Goal: Communication & Community: Answer question/provide support

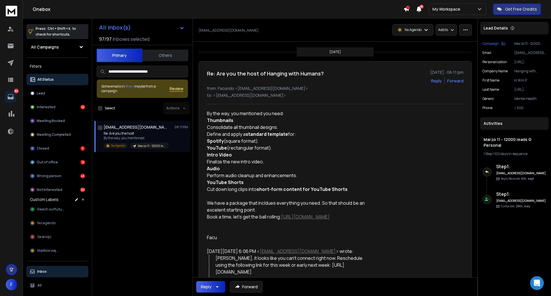
click at [144, 74] on input "**********" at bounding box center [142, 71] width 91 height 11
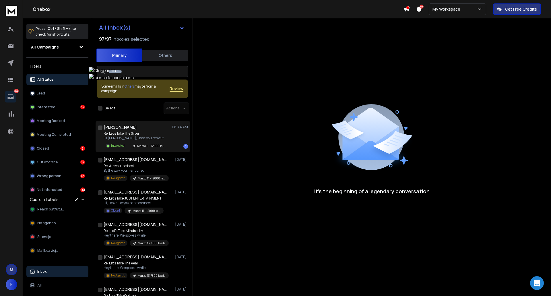
click at [144, 139] on p "Hi [PERSON_NAME], Hope you're well?" at bounding box center [136, 138] width 65 height 5
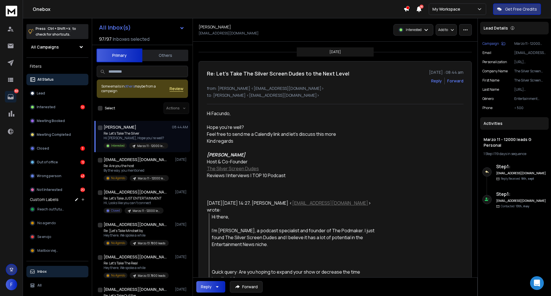
click at [212, 158] on div "[PERSON_NAME] Host & Co-Founder The Silver Screen Dudes Reviews | Interviews | …" at bounding box center [291, 168] width 168 height 34
click at [210, 286] on div "Reply" at bounding box center [206, 287] width 11 height 6
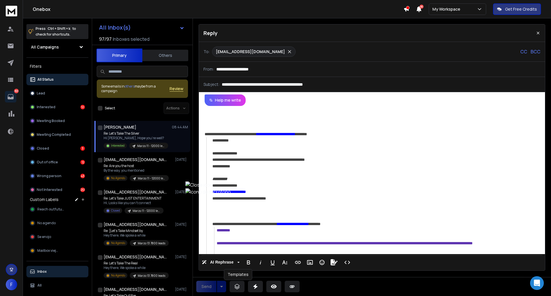
click at [236, 285] on icon at bounding box center [237, 285] width 5 height 3
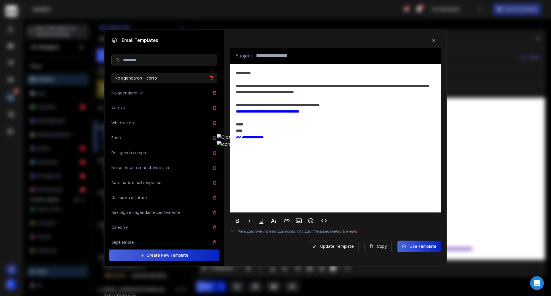
scroll to position [29, 0]
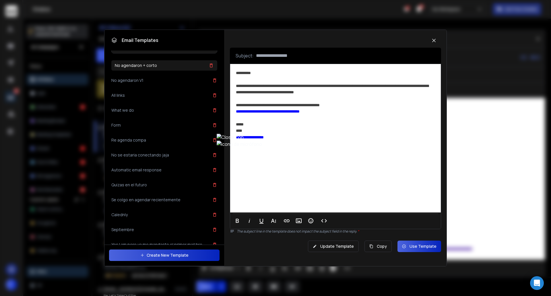
click at [132, 220] on div "No agendaron + corto No agendaron V1 All links What we do Form Re agenda compa …" at bounding box center [164, 162] width 106 height 204
click at [132, 215] on div "Calednly" at bounding box center [164, 215] width 106 height 6
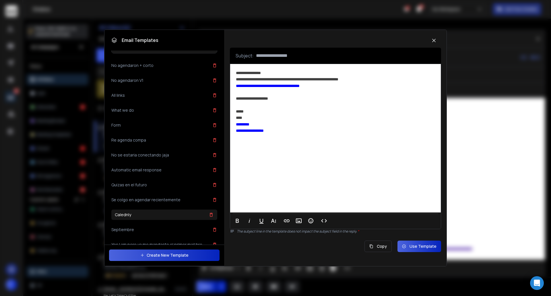
click at [417, 243] on button "Use Template" at bounding box center [420, 246] width 44 height 11
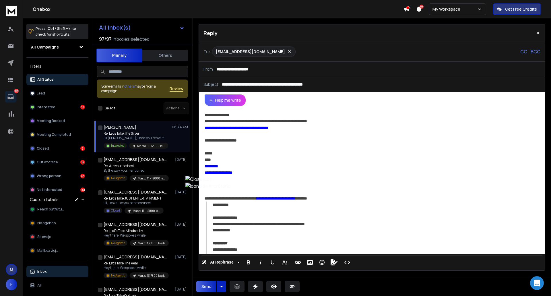
click at [233, 114] on div "**********" at bounding box center [369, 115] width 329 height 6
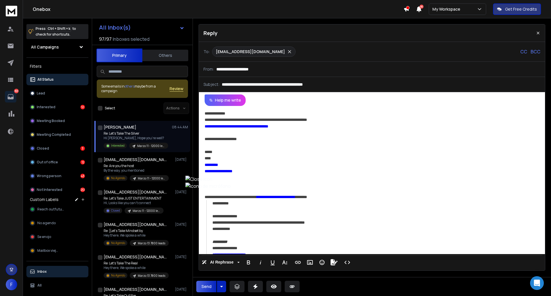
scroll to position [0, 0]
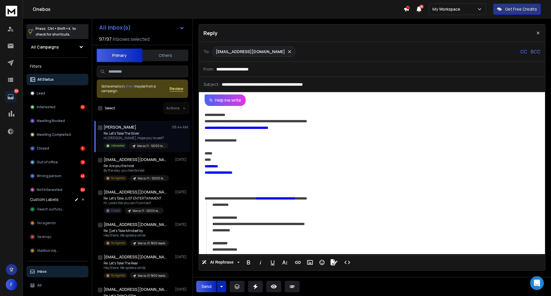
click at [208, 289] on button "Send" at bounding box center [206, 286] width 20 height 11
click at [200, 286] on button "Send" at bounding box center [206, 286] width 20 height 11
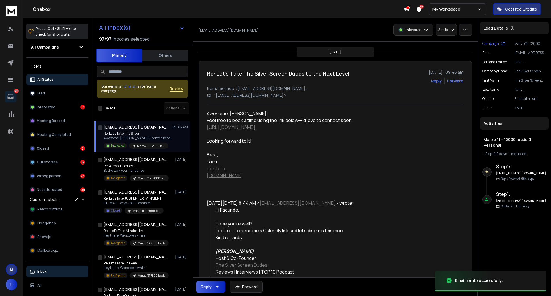
click at [415, 27] on div "Interested" at bounding box center [413, 29] width 39 height 11
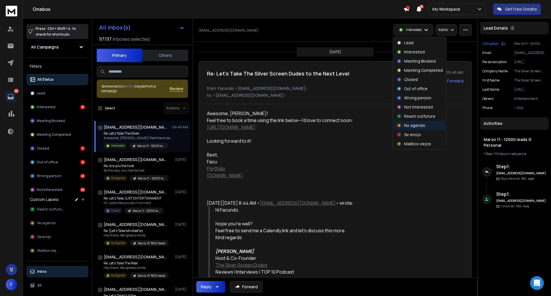
click at [413, 126] on p "No agendo" at bounding box center [414, 126] width 21 height 6
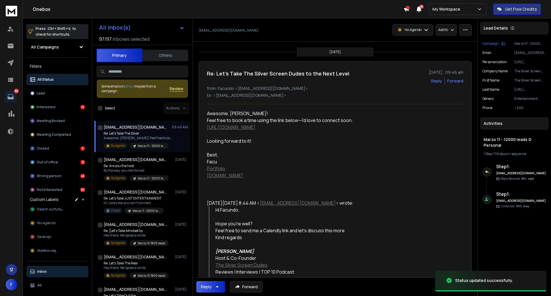
click at [469, 28] on button "button" at bounding box center [465, 29] width 13 height 11
click at [446, 73] on div "Block email" at bounding box center [447, 70] width 28 height 6
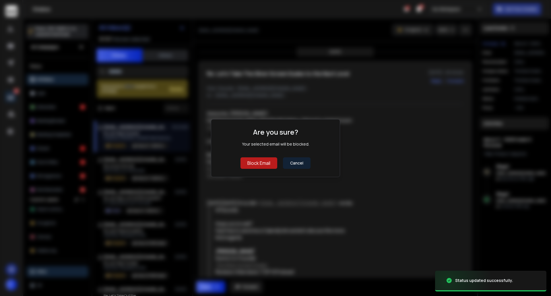
click at [264, 162] on button "Block Email" at bounding box center [259, 162] width 37 height 11
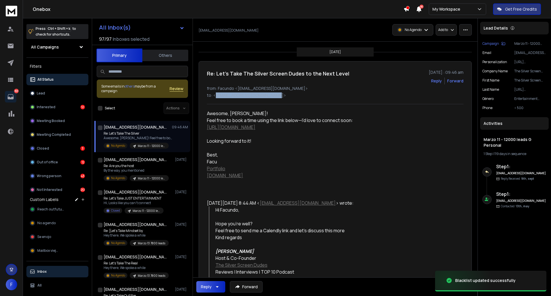
drag, startPoint x: 215, startPoint y: 95, endPoint x: 272, endPoint y: 95, distance: 56.3
click at [272, 95] on p "to: <[EMAIL_ADDRESS][DOMAIN_NAME]>" at bounding box center [335, 95] width 257 height 6
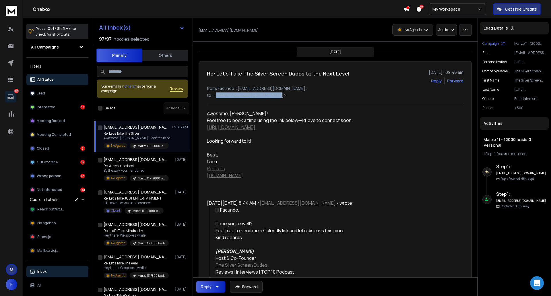
copy p "[EMAIL_ADDRESS][DOMAIN_NAME]"
